Goal: Task Accomplishment & Management: Manage account settings

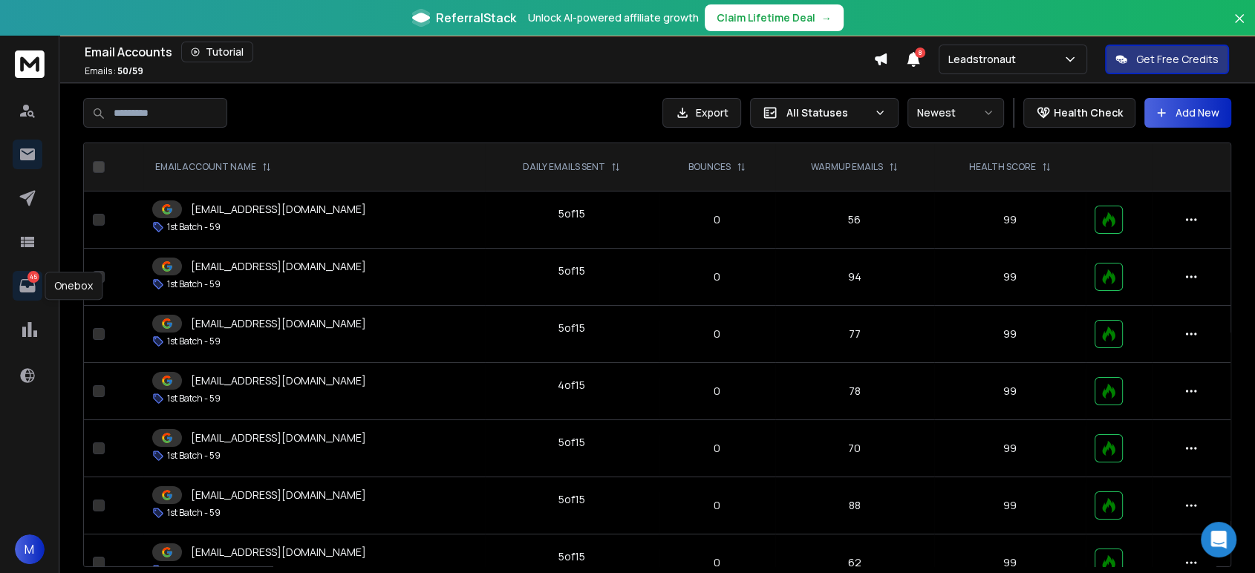
click at [29, 287] on icon at bounding box center [27, 285] width 16 height 13
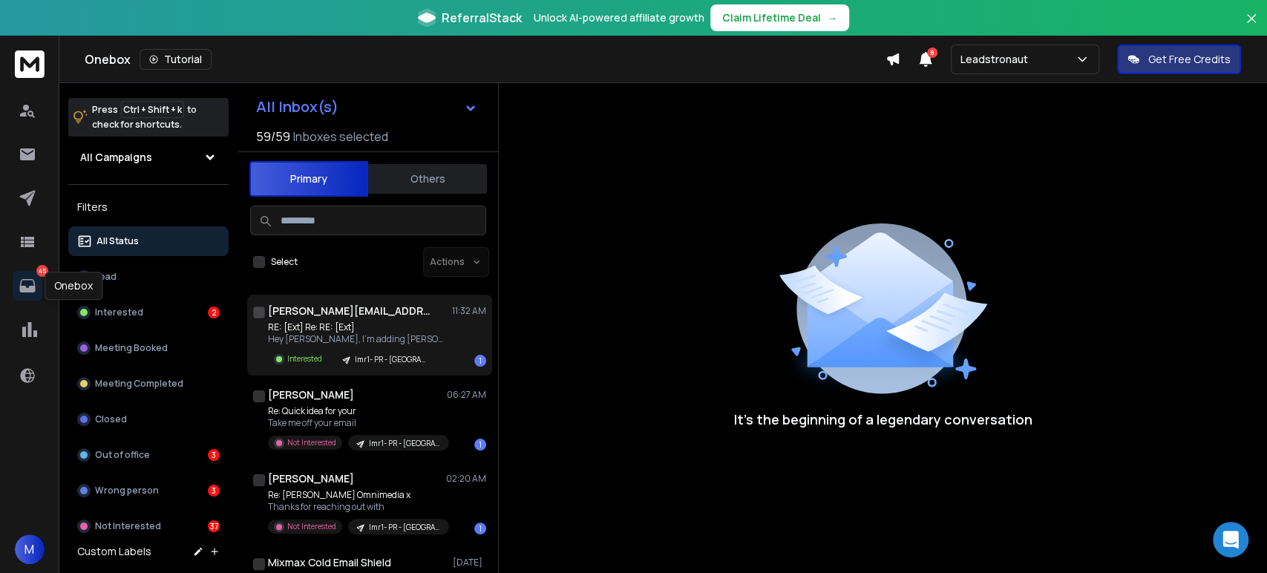
click at [435, 332] on div "RE: [Ext] Re: RE: [Ext] Hey [PERSON_NAME], I’m adding Gil Interested Imr1- PR -…" at bounding box center [377, 344] width 218 height 45
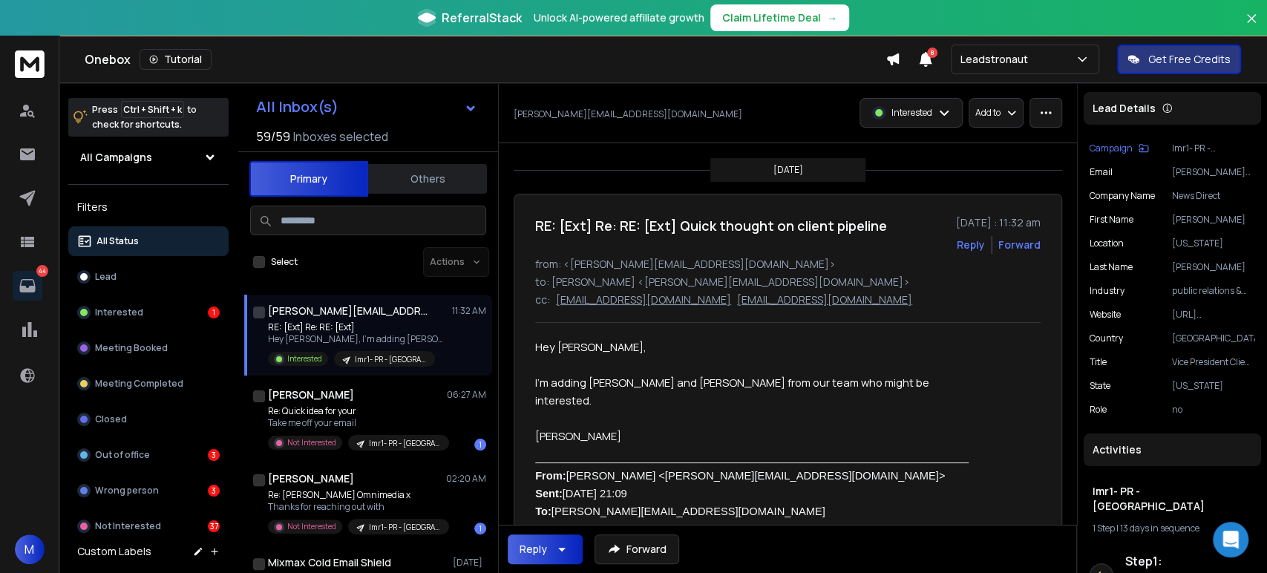
scroll to position [56, 0]
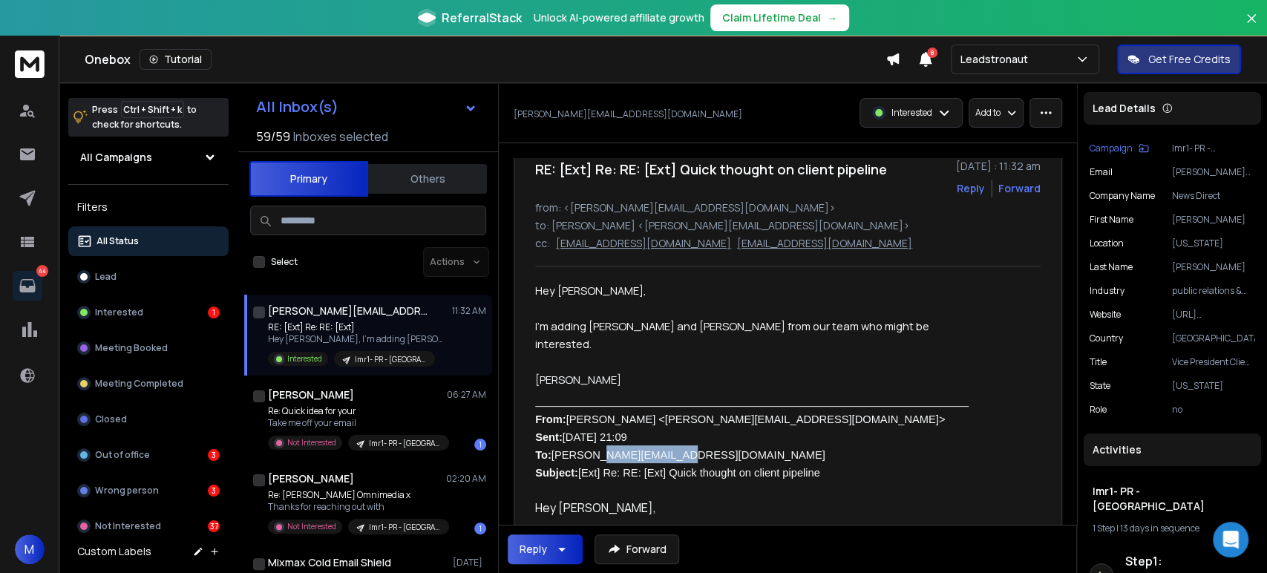
drag, startPoint x: 590, startPoint y: 436, endPoint x: 683, endPoint y: 438, distance: 92.8
click at [683, 438] on p "From: [PERSON_NAME] <[PERSON_NAME][EMAIL_ADDRESS][DOMAIN_NAME]> Sent: [DATE] 21…" at bounding box center [752, 445] width 434 height 71
copy span "[DOMAIN_NAME]"
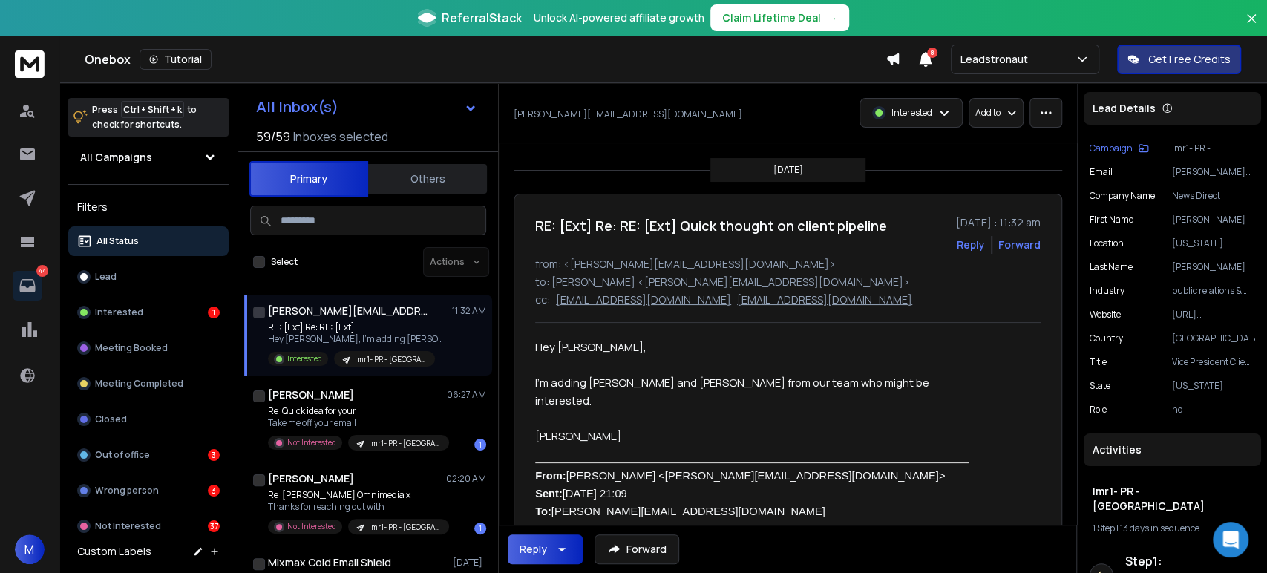
click at [838, 350] on p "Hey [PERSON_NAME]," at bounding box center [752, 347] width 434 height 18
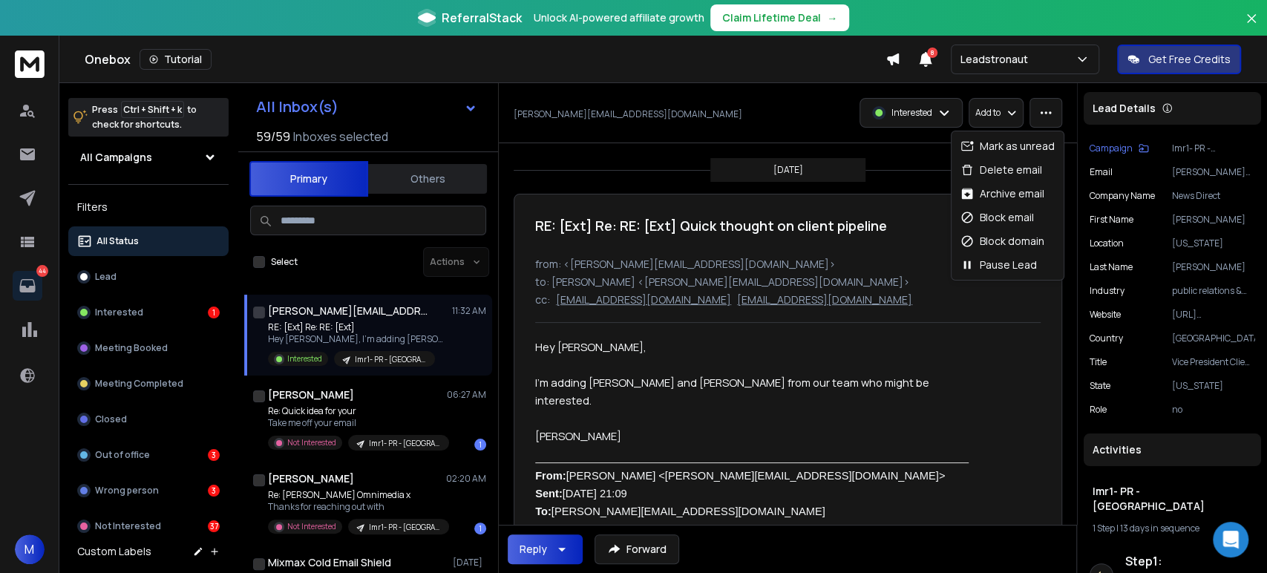
click at [1040, 108] on icon "button" at bounding box center [1046, 112] width 13 height 13
click at [1013, 140] on div "Mark as unread" at bounding box center [1008, 146] width 94 height 15
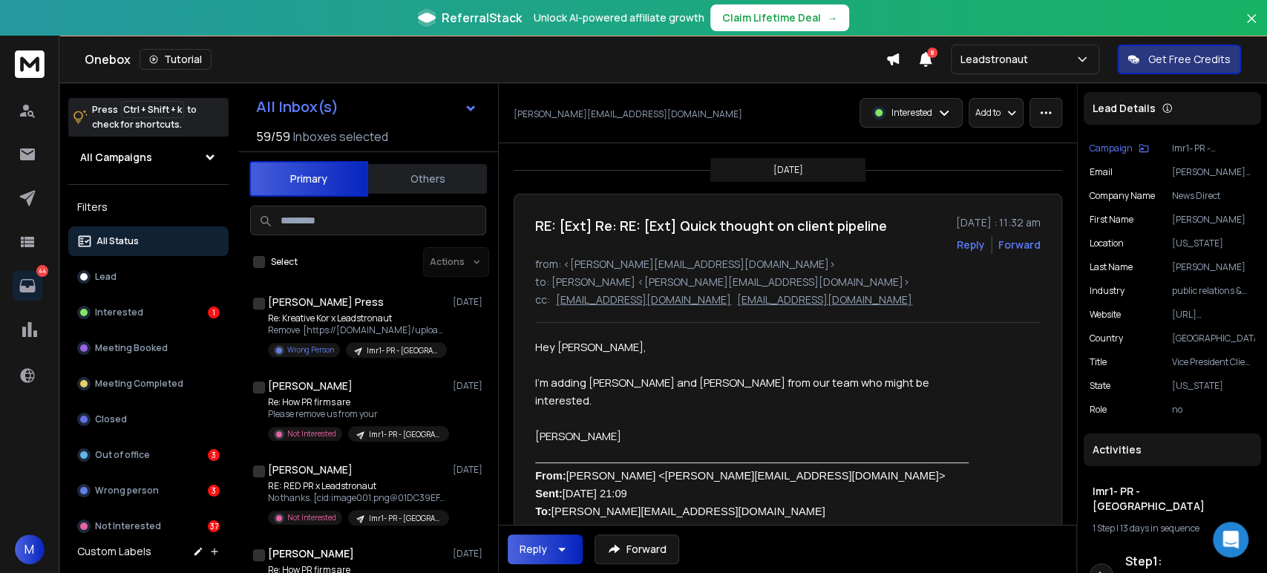
scroll to position [682, 0]
